Goal: Task Accomplishment & Management: Use online tool/utility

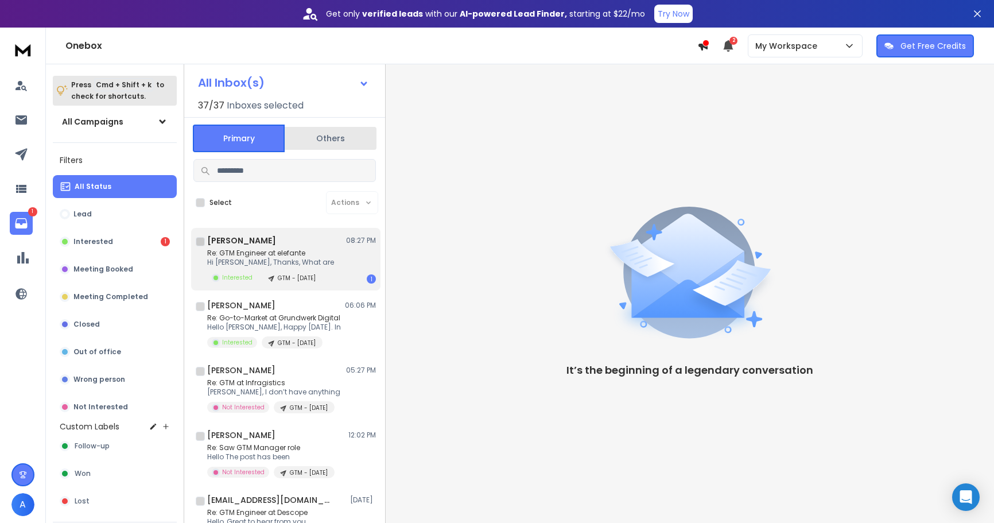
click at [241, 235] on h1 "[PERSON_NAME]" at bounding box center [241, 240] width 69 height 11
click at [268, 249] on p "Re: GTM Engineer at elefante" at bounding box center [270, 253] width 127 height 9
